Goal: Task Accomplishment & Management: Manage account settings

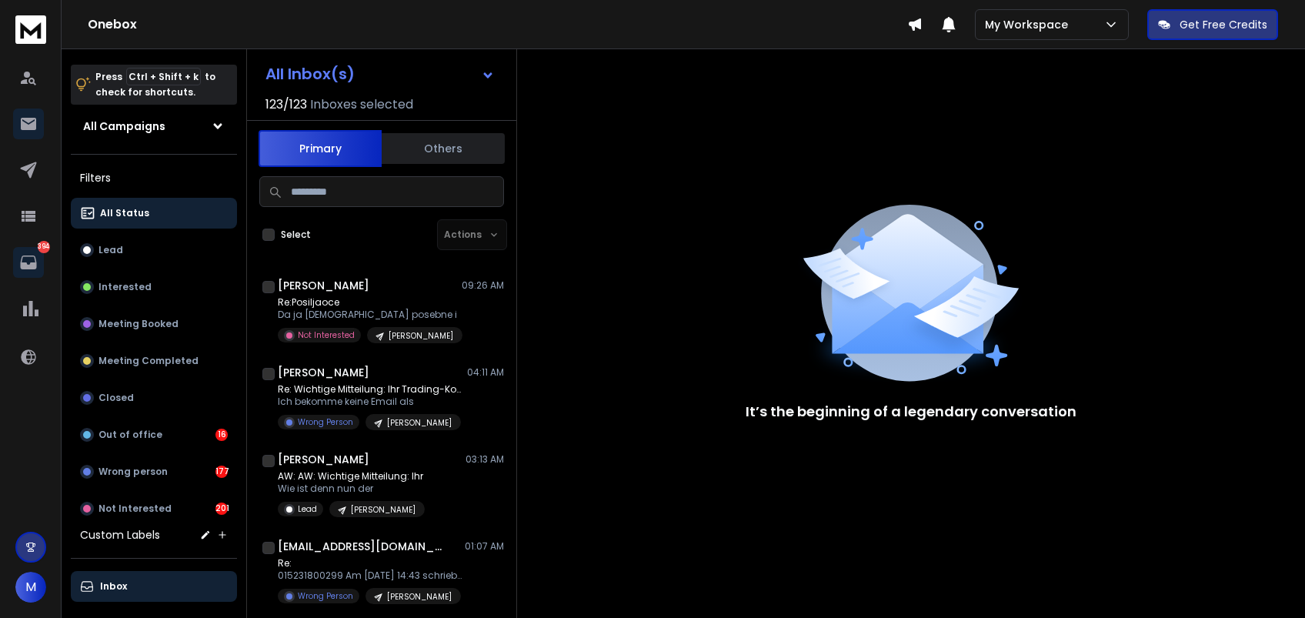
click at [26, 118] on icon at bounding box center [28, 124] width 15 height 12
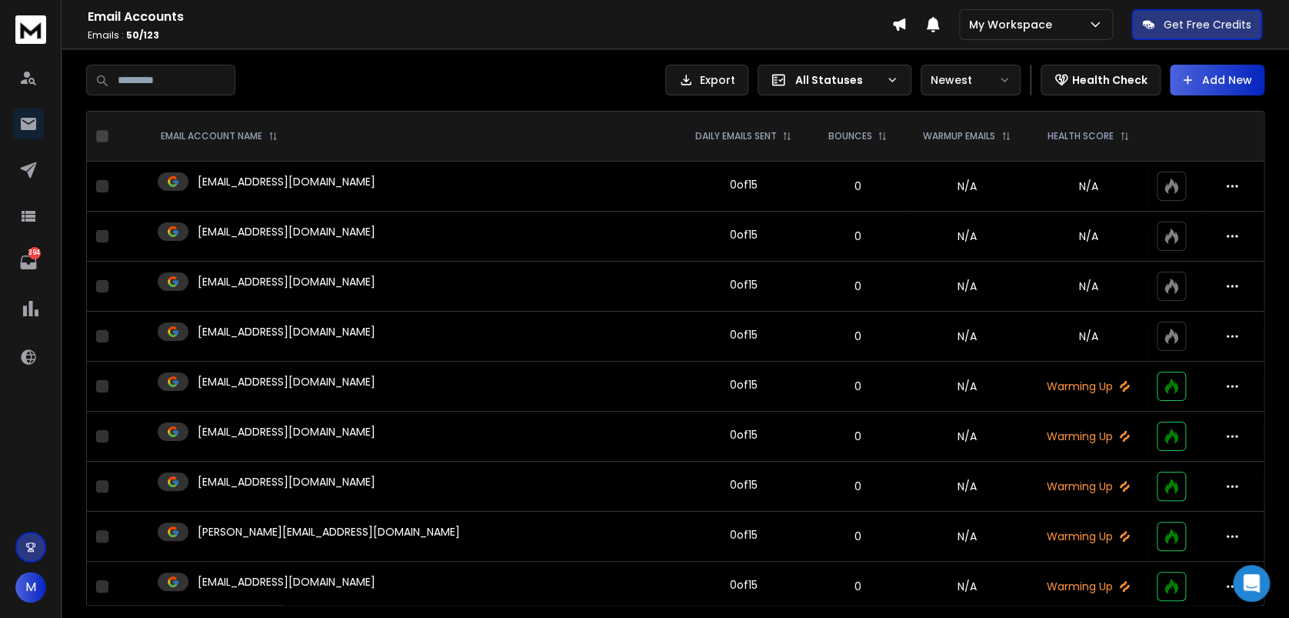
click at [1157, 338] on div at bounding box center [1171, 336] width 29 height 29
click at [108, 332] on button "button" at bounding box center [102, 336] width 12 height 12
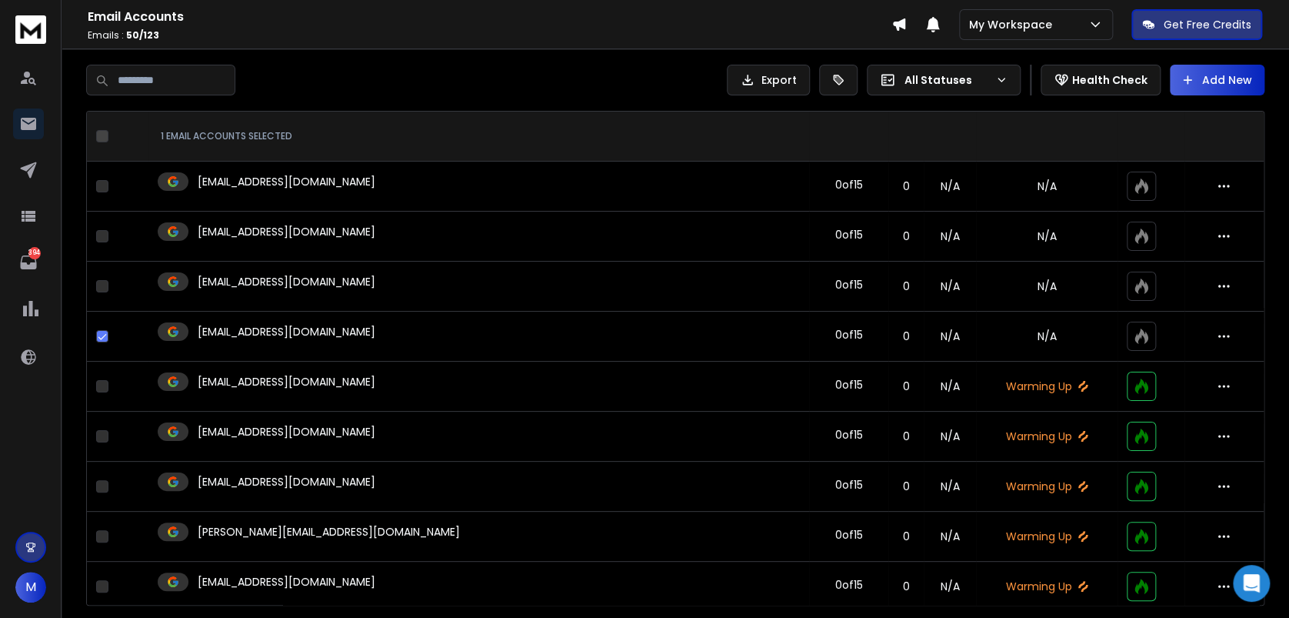
click at [98, 288] on button "button" at bounding box center [102, 286] width 12 height 12
click at [102, 227] on td at bounding box center [118, 237] width 62 height 50
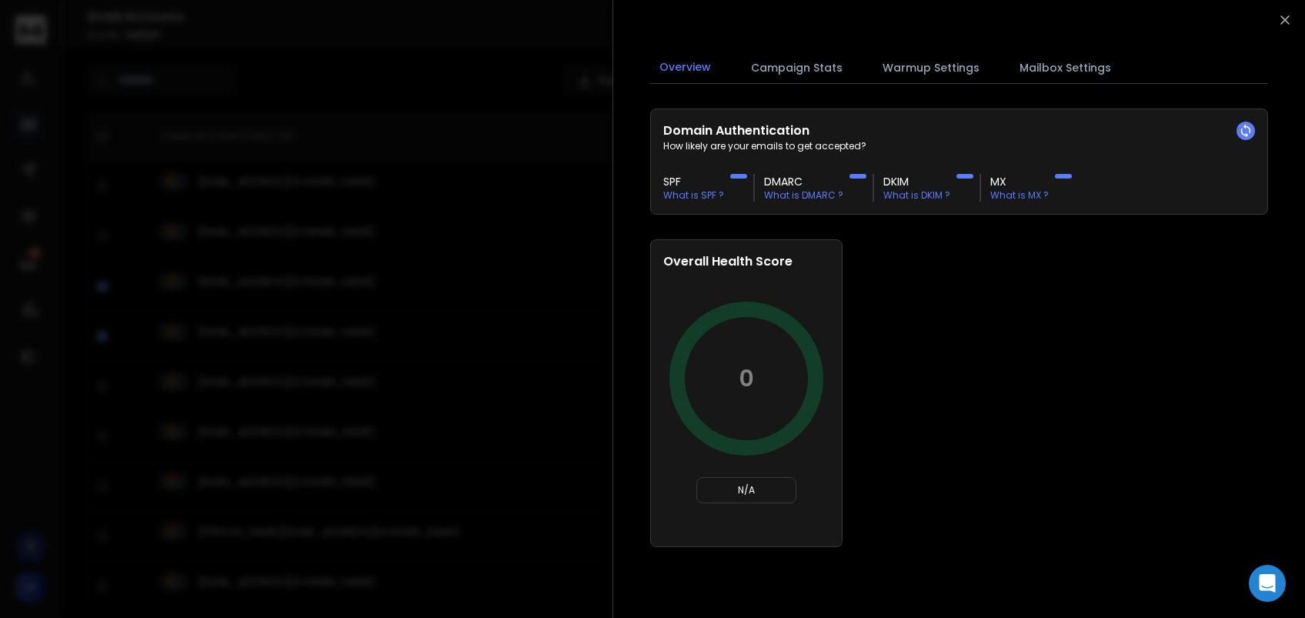
click at [100, 180] on div at bounding box center [652, 309] width 1305 height 618
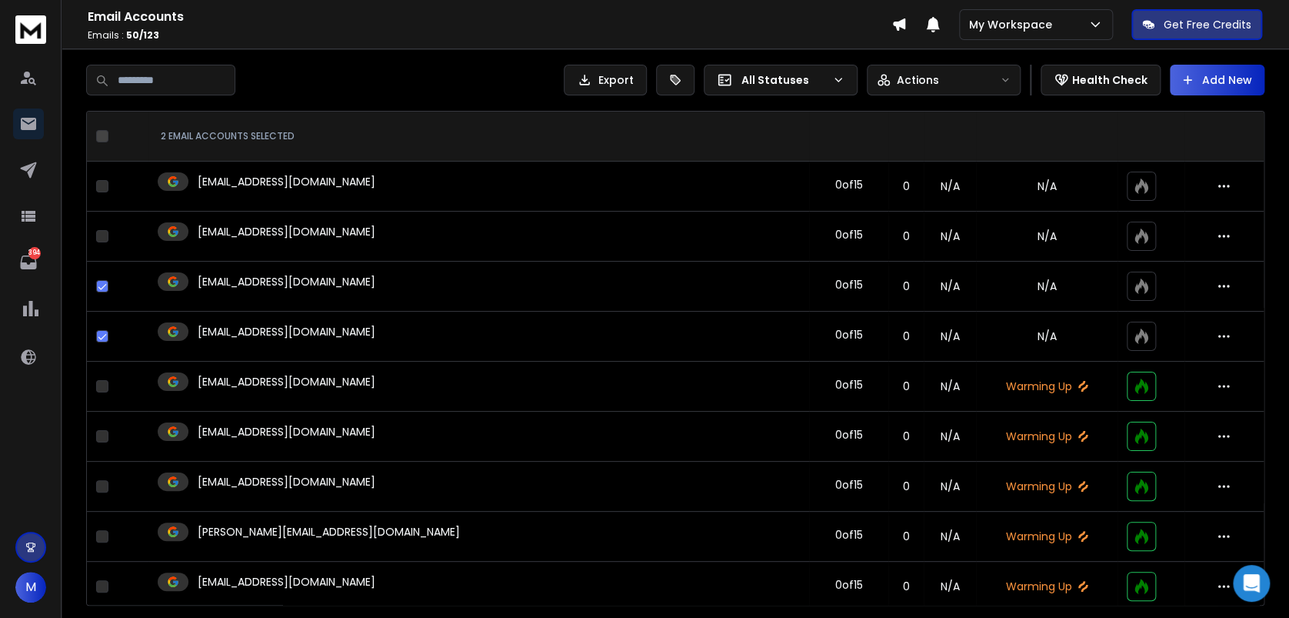
click at [100, 180] on button "button" at bounding box center [102, 186] width 12 height 12
click at [104, 234] on button "button" at bounding box center [102, 236] width 12 height 12
click at [957, 69] on button "Actions" at bounding box center [944, 80] width 154 height 31
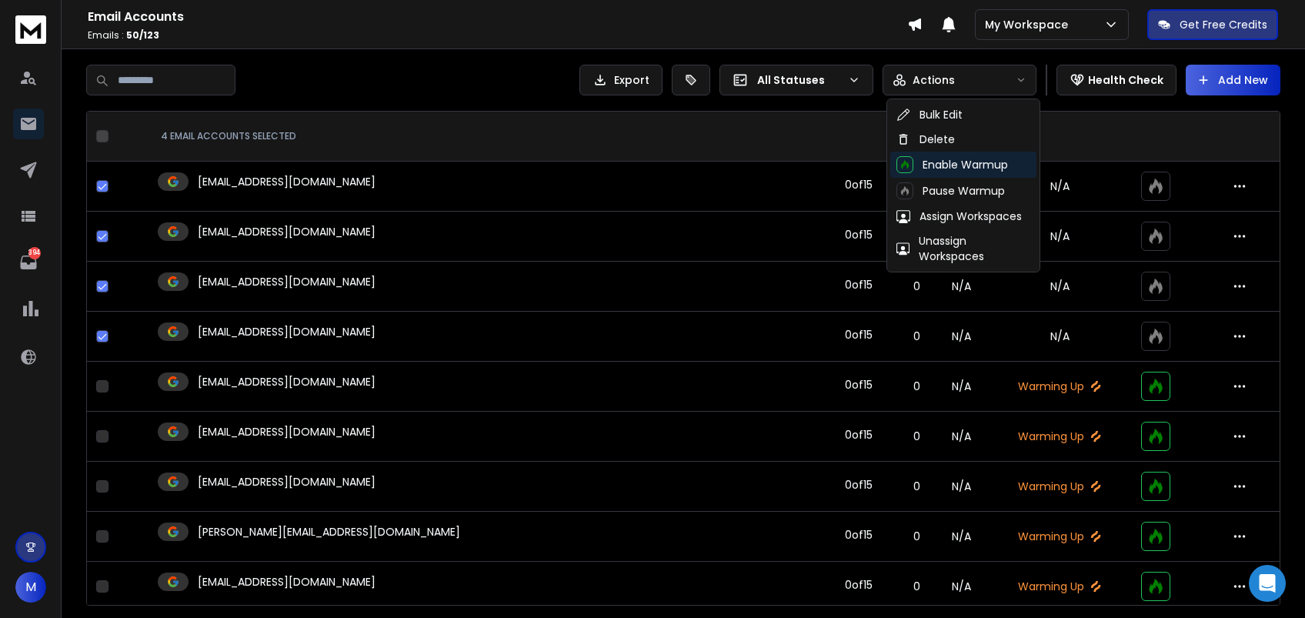
click at [948, 153] on div "Enable Warmup" at bounding box center [963, 165] width 146 height 26
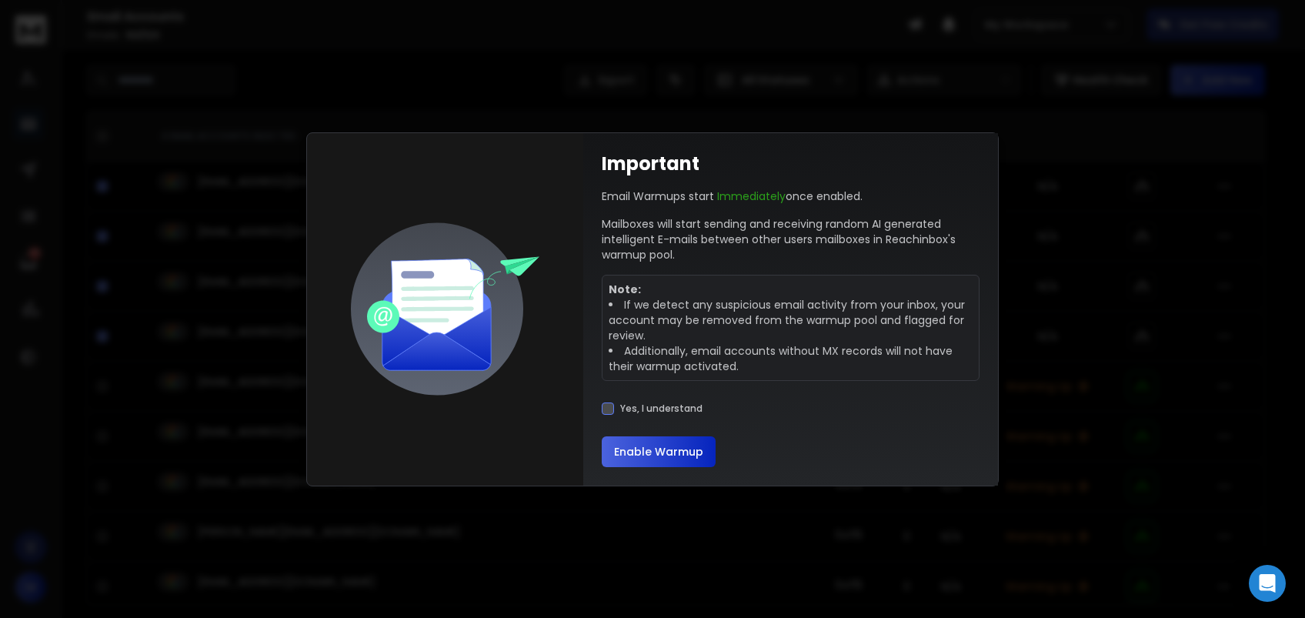
click at [602, 405] on button "Yes, I understand" at bounding box center [608, 408] width 12 height 12
click at [627, 442] on button "Enable Warmup" at bounding box center [659, 451] width 114 height 31
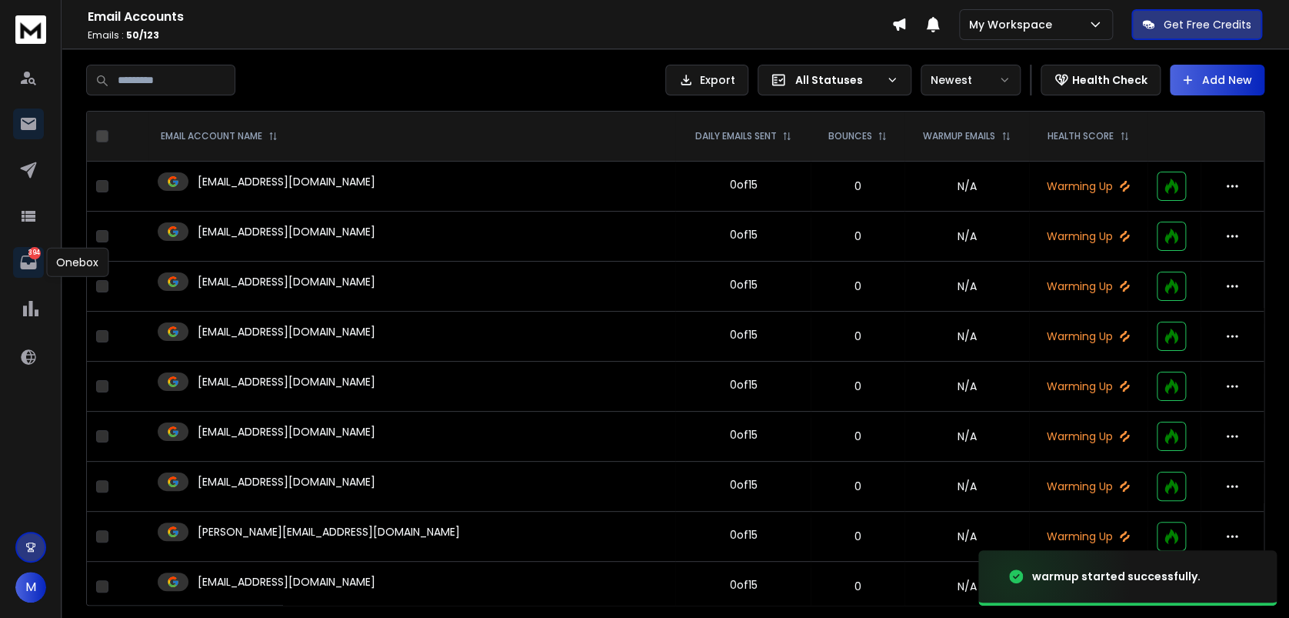
click at [32, 259] on p "394" at bounding box center [34, 253] width 12 height 12
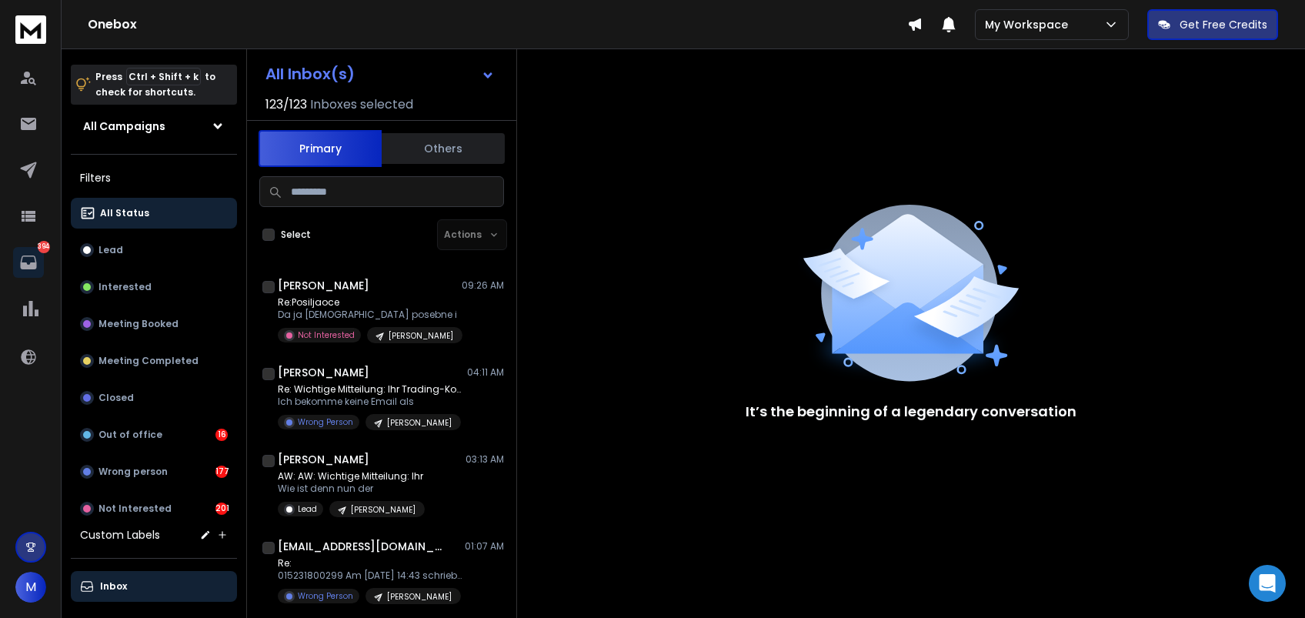
click at [451, 149] on button "Others" at bounding box center [443, 149] width 123 height 34
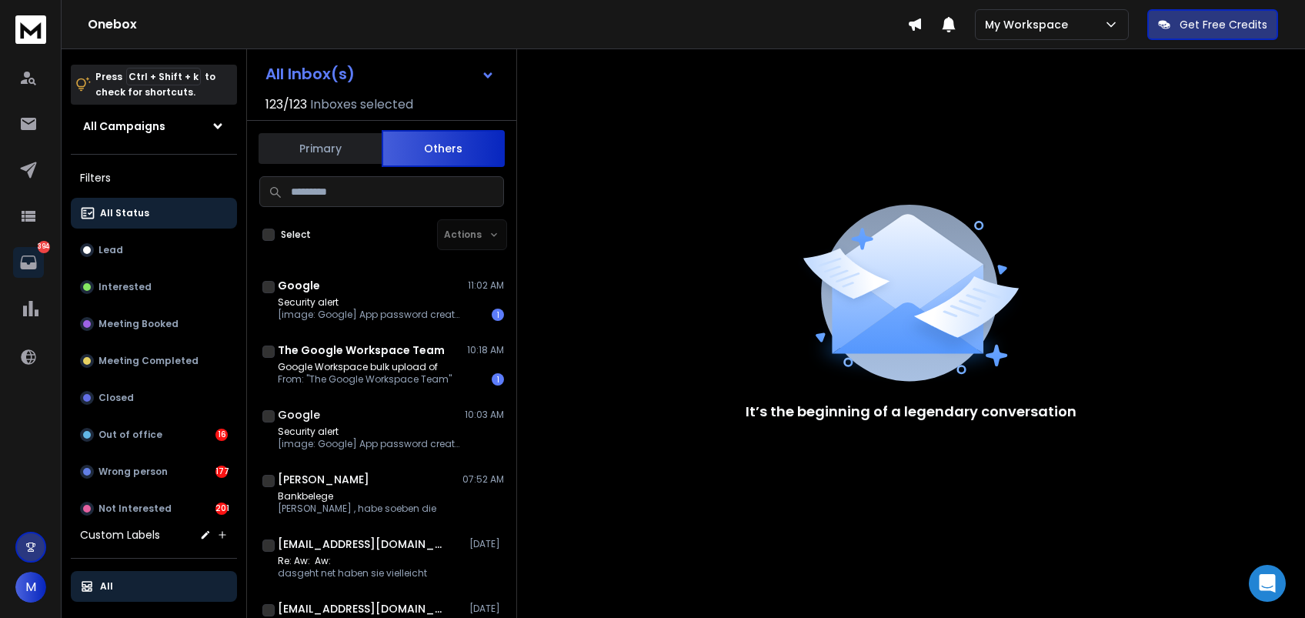
click at [522, 445] on div "It’s the beginning of a legendary conversation" at bounding box center [911, 311] width 788 height 525
